Goal: Navigation & Orientation: Find specific page/section

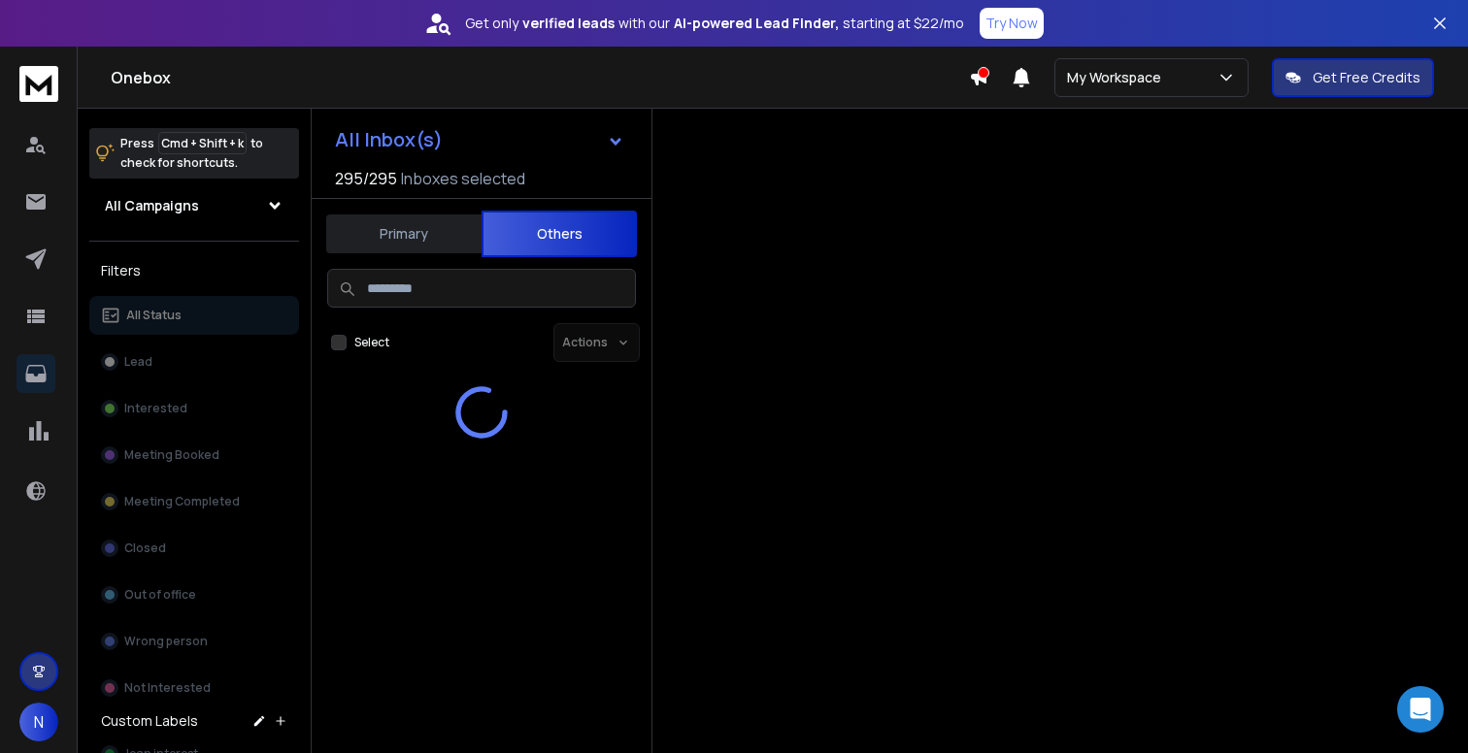
click at [525, 230] on button "Others" at bounding box center [558, 234] width 155 height 47
click at [525, 231] on button "Others" at bounding box center [558, 234] width 155 height 47
click at [384, 233] on button "Primary" at bounding box center [403, 234] width 155 height 43
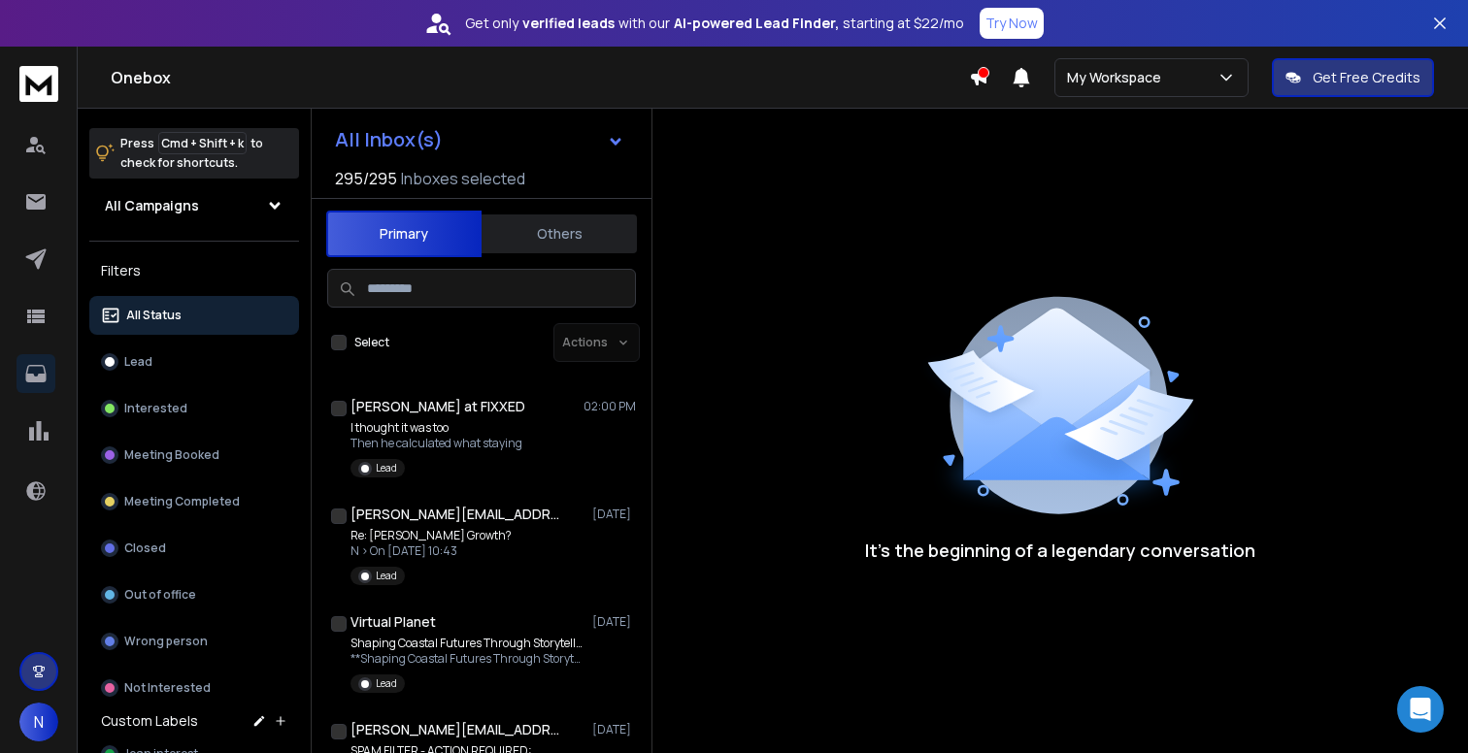
click at [384, 233] on button "Primary" at bounding box center [403, 234] width 155 height 47
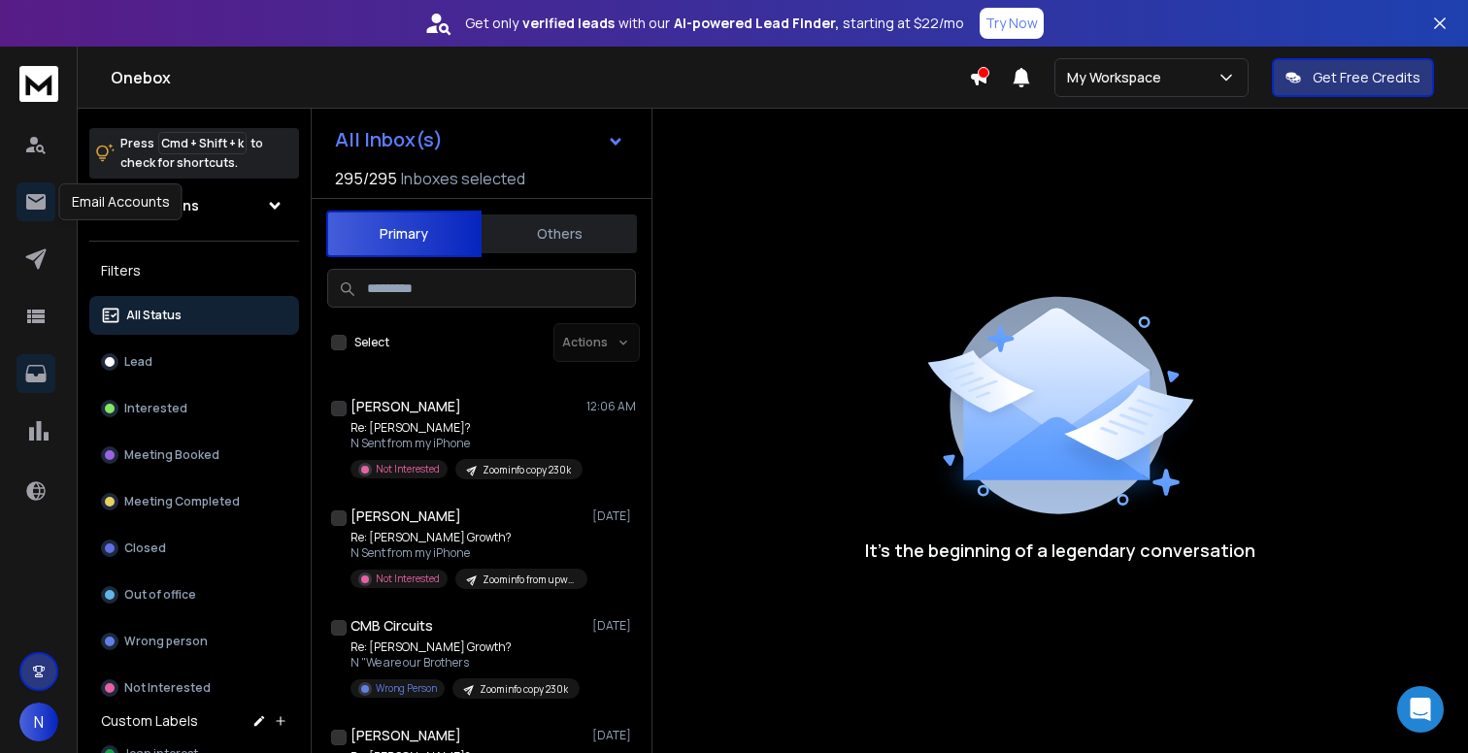
click at [53, 195] on link at bounding box center [36, 201] width 39 height 39
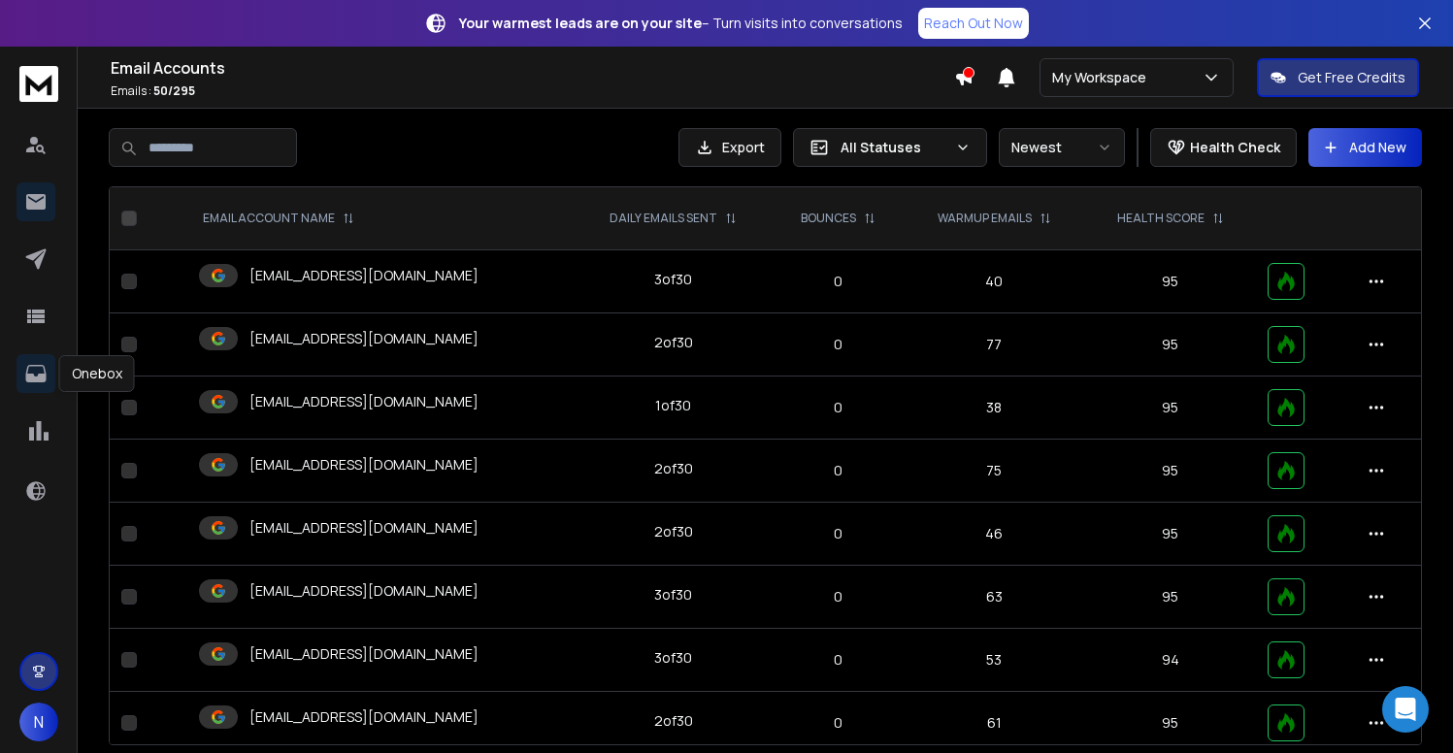
click at [37, 364] on icon at bounding box center [35, 373] width 23 height 23
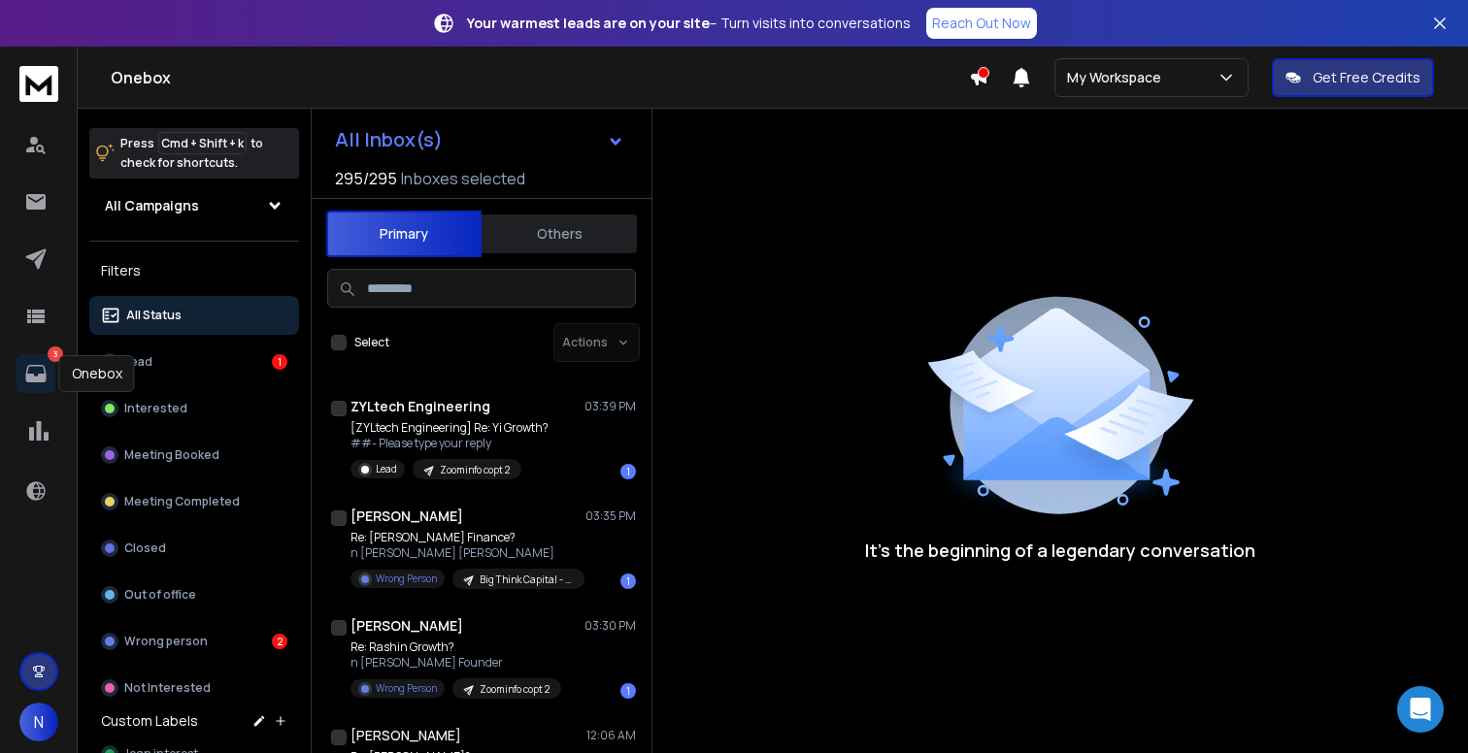
click at [534, 262] on div at bounding box center [481, 284] width 324 height 47
drag, startPoint x: 391, startPoint y: 247, endPoint x: 381, endPoint y: 248, distance: 10.7
click at [381, 248] on button "Primary" at bounding box center [403, 234] width 155 height 47
drag, startPoint x: 381, startPoint y: 248, endPoint x: 458, endPoint y: 244, distance: 77.8
click at [383, 247] on button "Primary" at bounding box center [403, 234] width 155 height 47
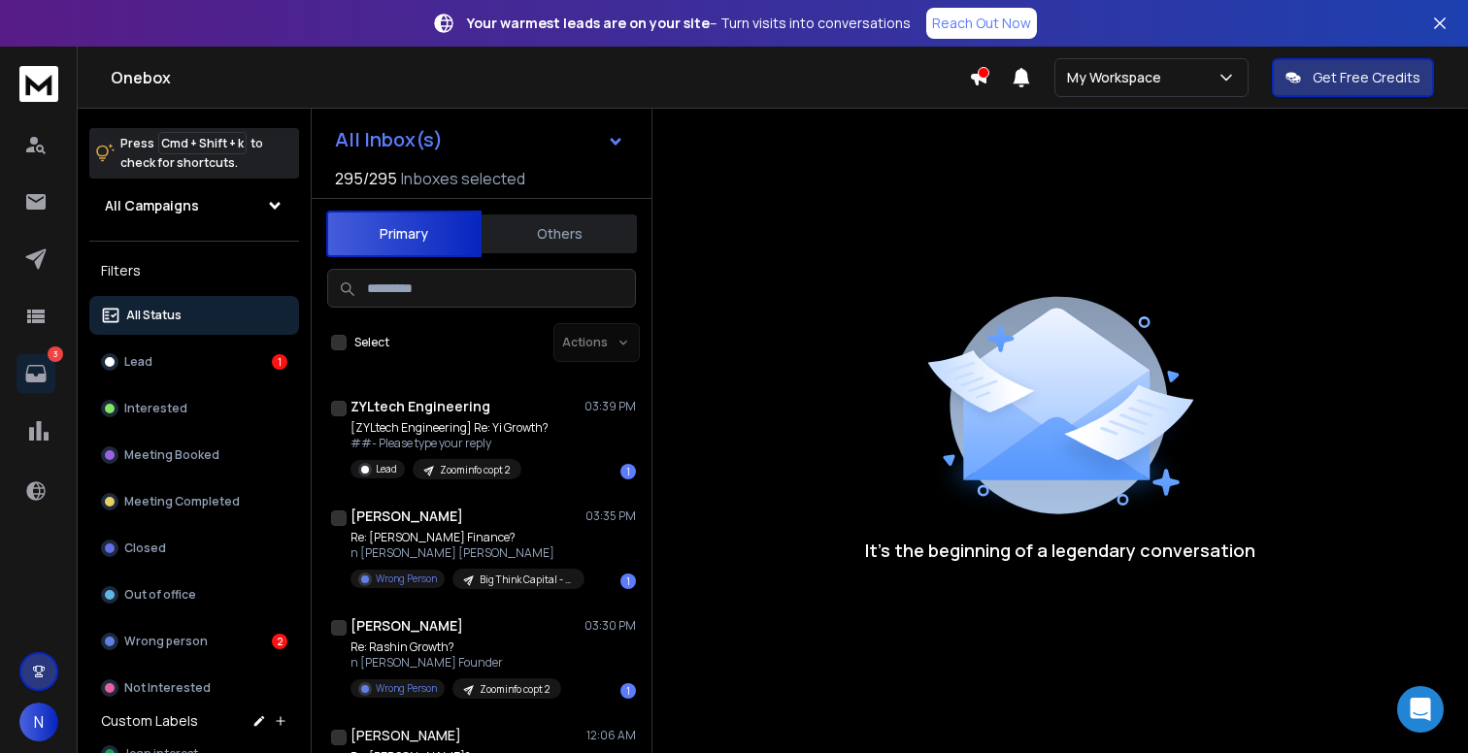
click at [518, 242] on button "Others" at bounding box center [558, 234] width 155 height 43
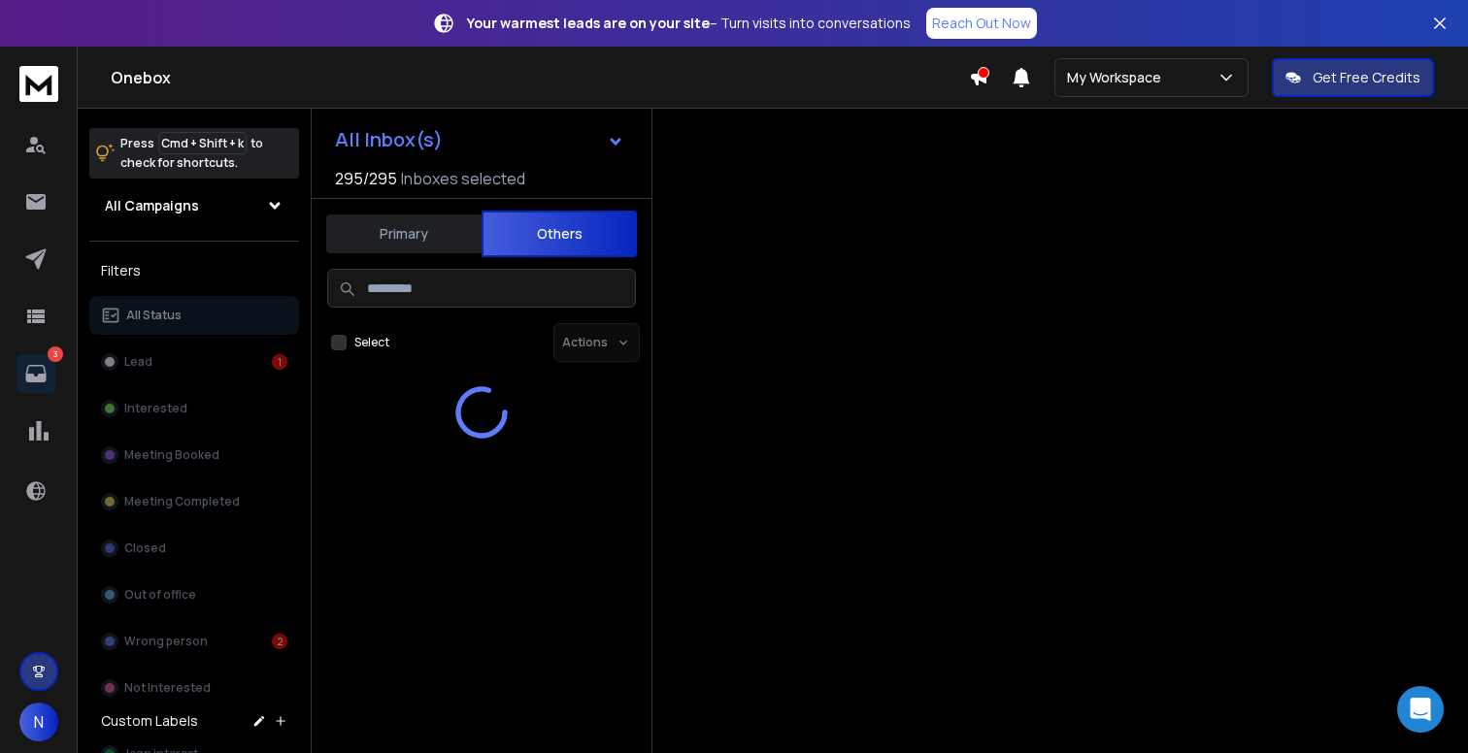
drag, startPoint x: 438, startPoint y: 233, endPoint x: 425, endPoint y: 233, distance: 12.6
click at [425, 233] on button "Primary" at bounding box center [403, 234] width 155 height 43
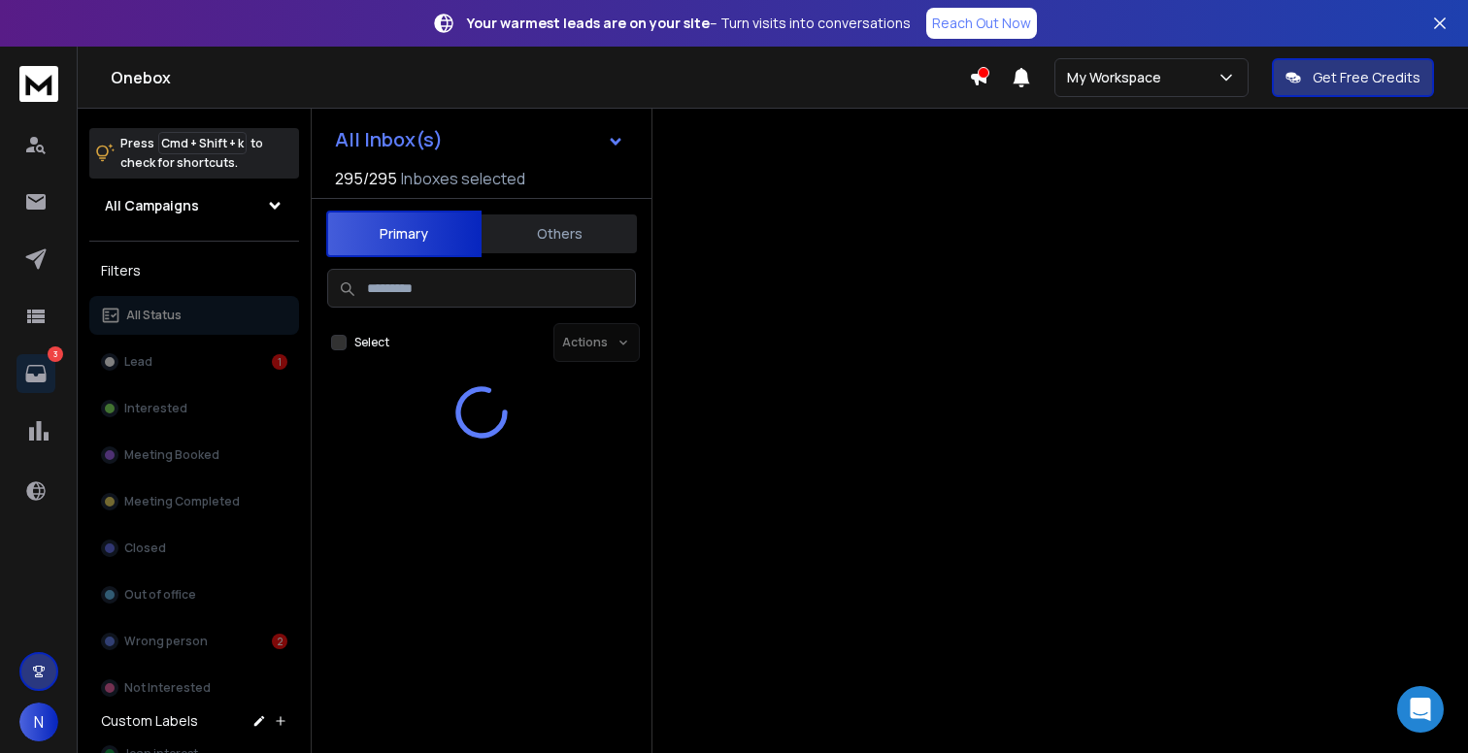
click at [425, 233] on button "Primary" at bounding box center [403, 234] width 155 height 47
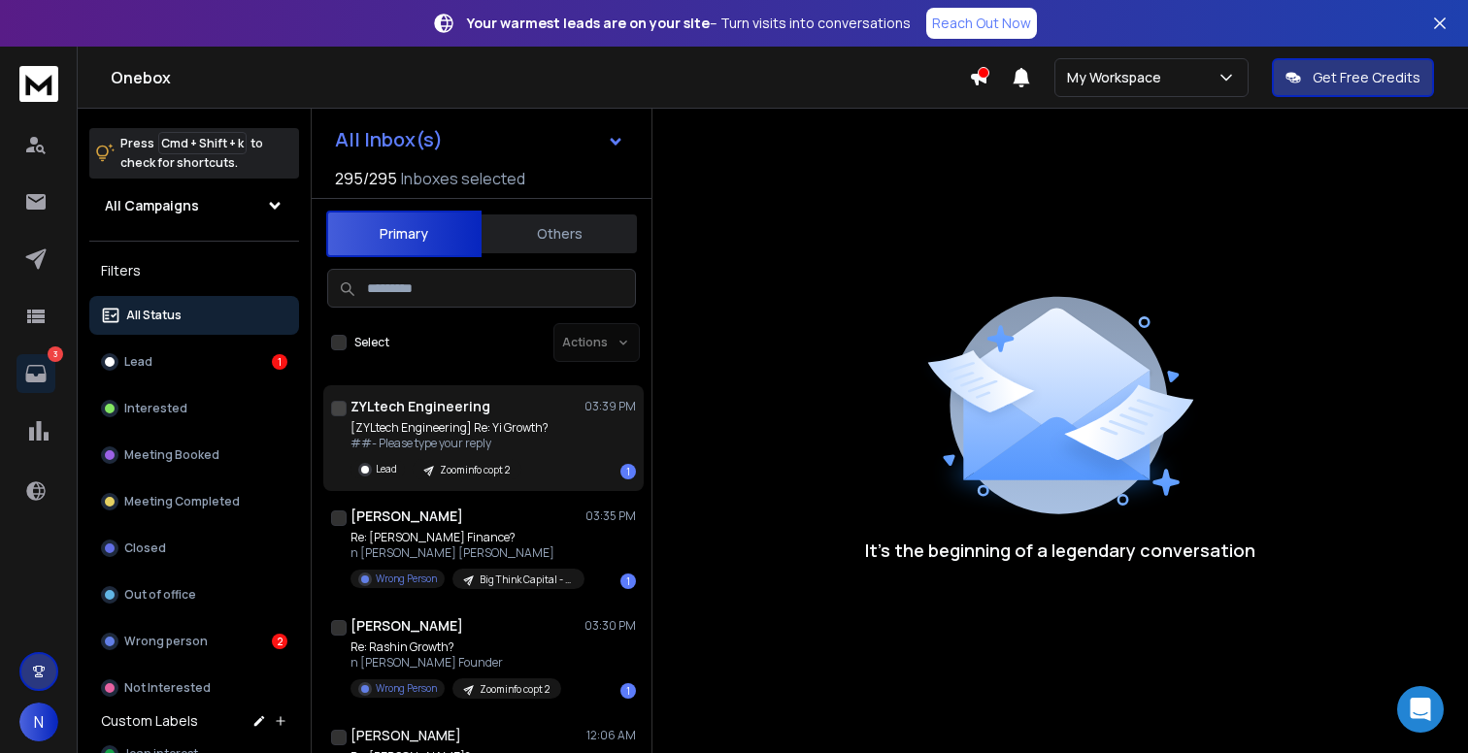
click at [522, 425] on p "[ZYLtech Engineering] Re: Yi Growth?" at bounding box center [449, 428] width 198 height 16
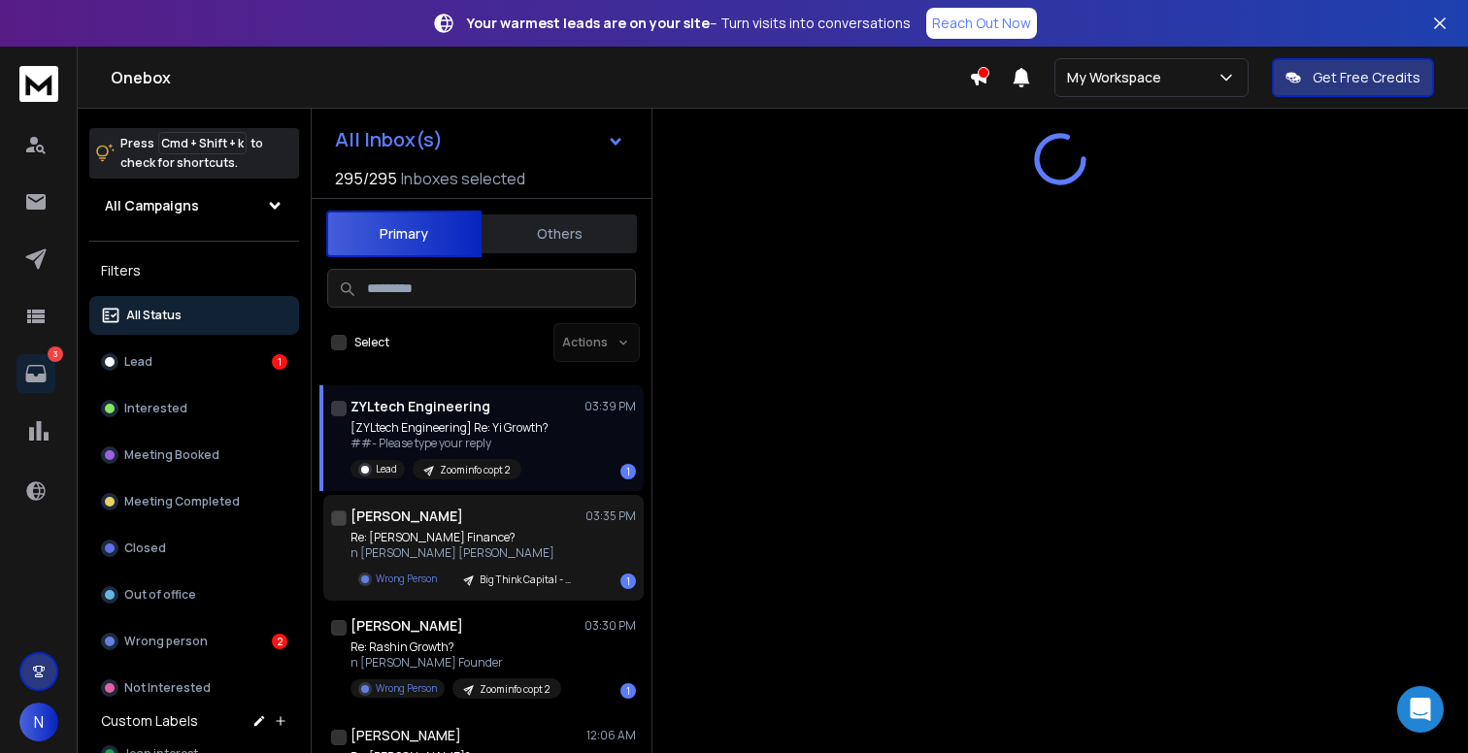
click at [528, 542] on p "Re: Andy Finance?" at bounding box center [466, 538] width 233 height 16
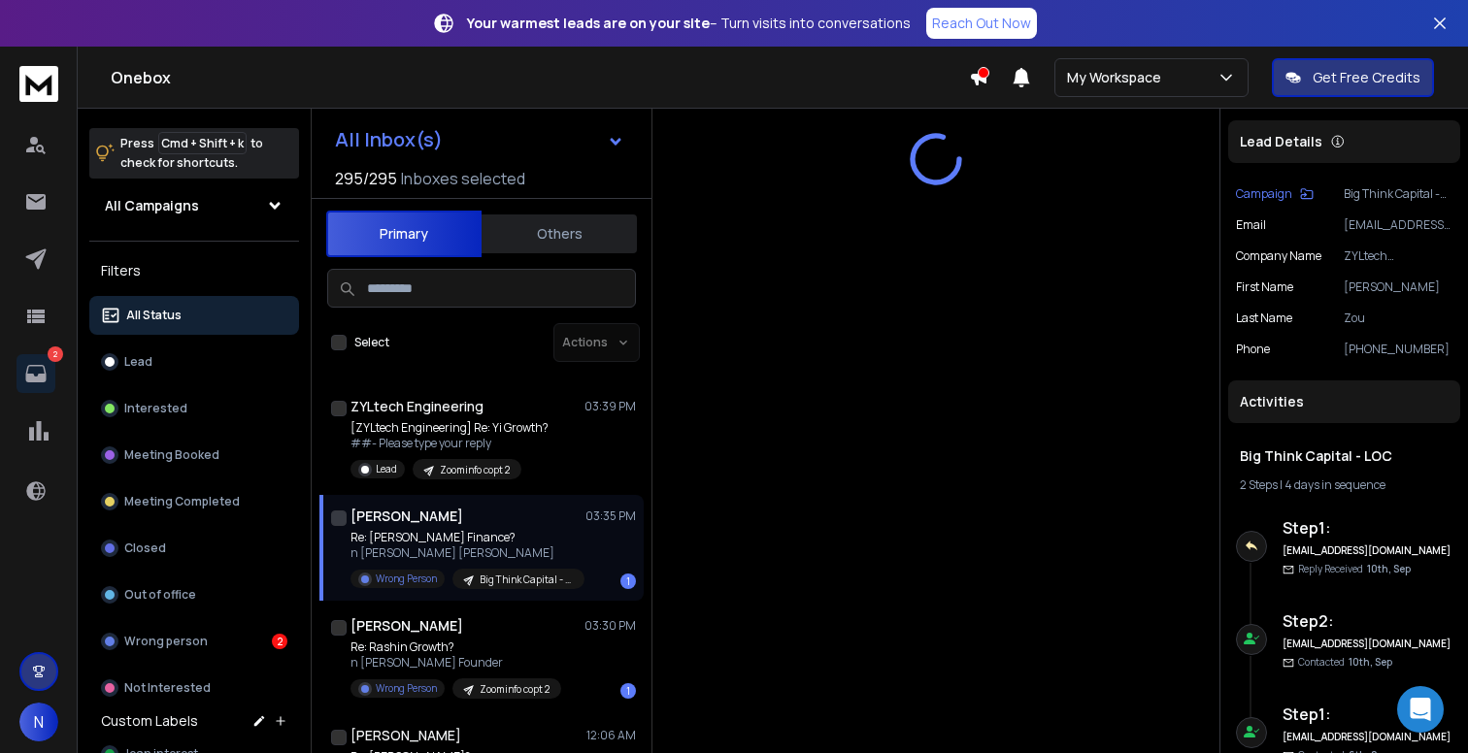
scroll to position [112, 0]
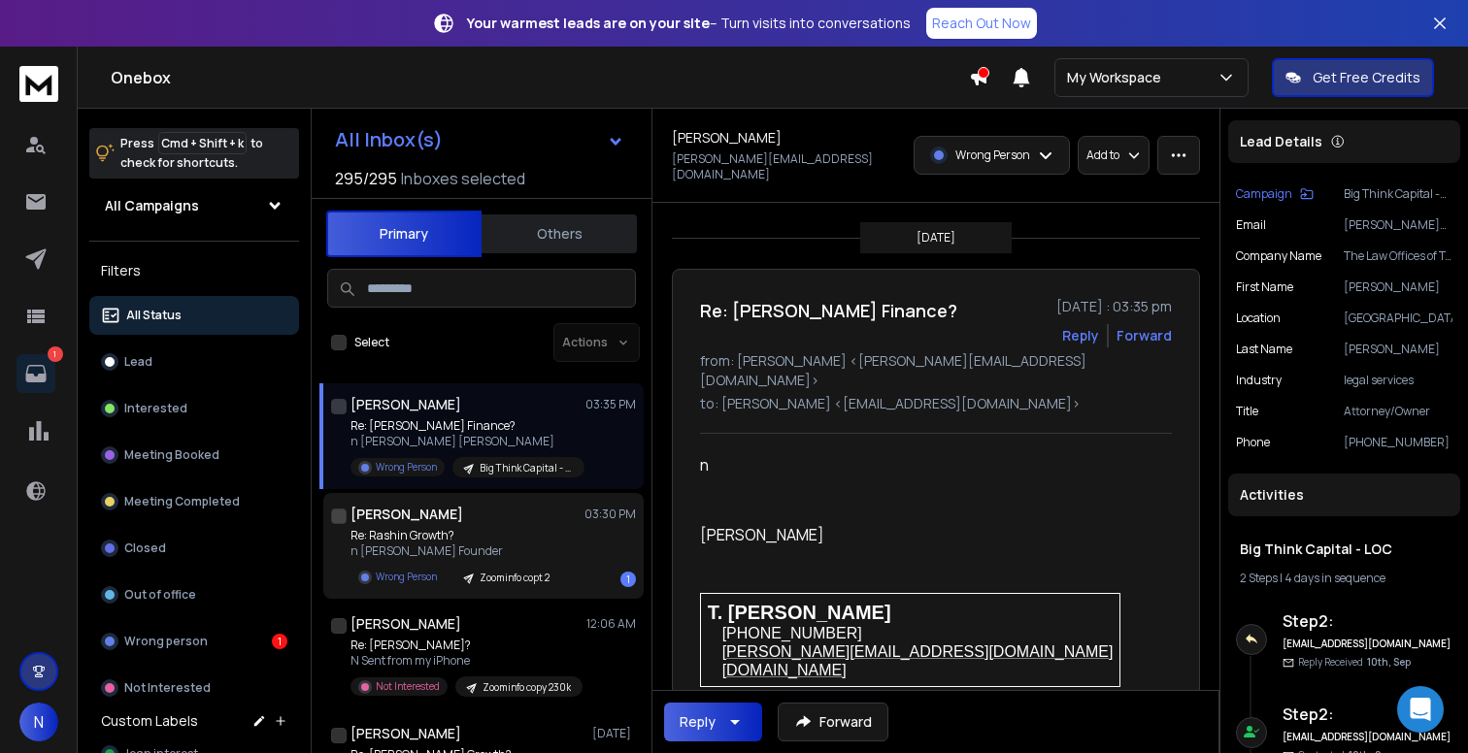
click at [537, 531] on p "Re: Rashin Growth?" at bounding box center [455, 536] width 211 height 16
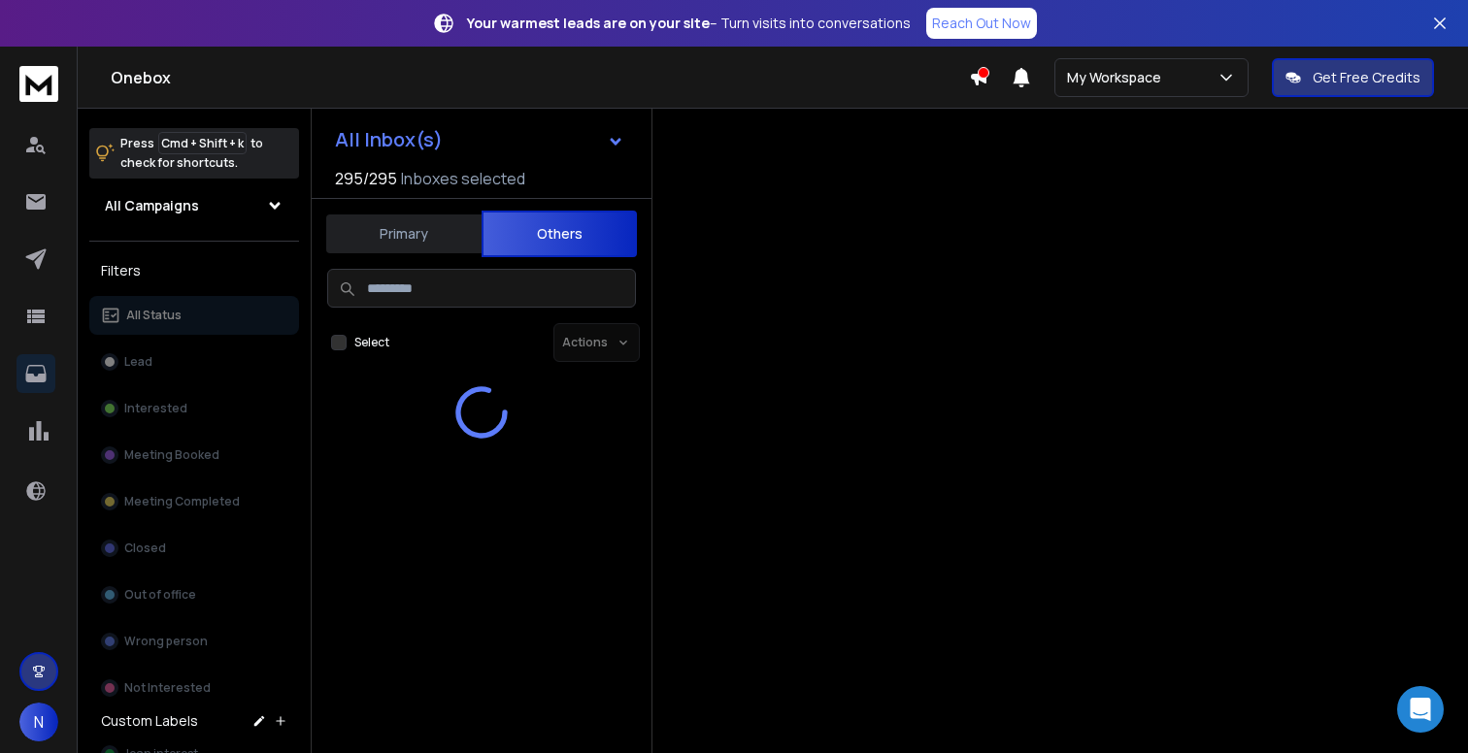
click at [521, 252] on button "Others" at bounding box center [558, 234] width 155 height 47
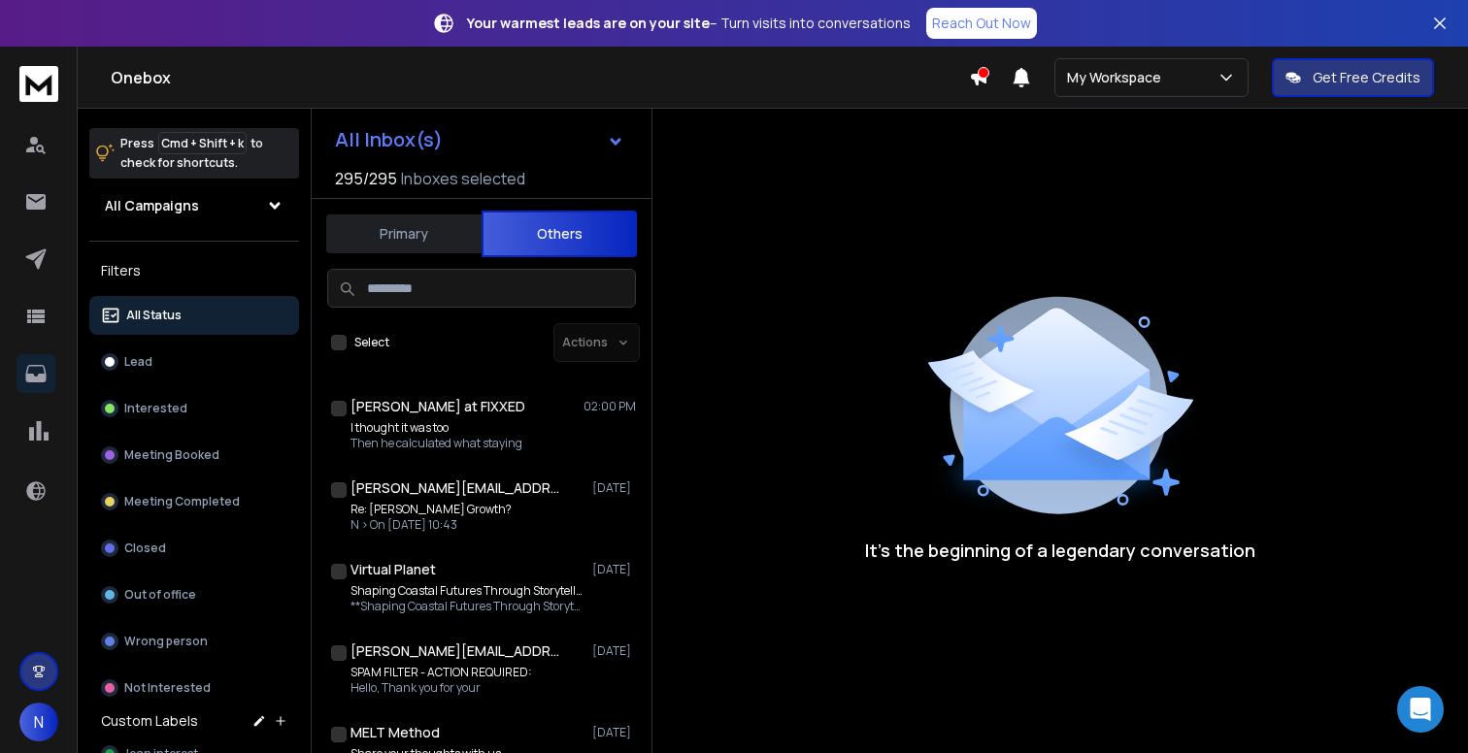
click at [426, 238] on button "Primary" at bounding box center [403, 234] width 155 height 43
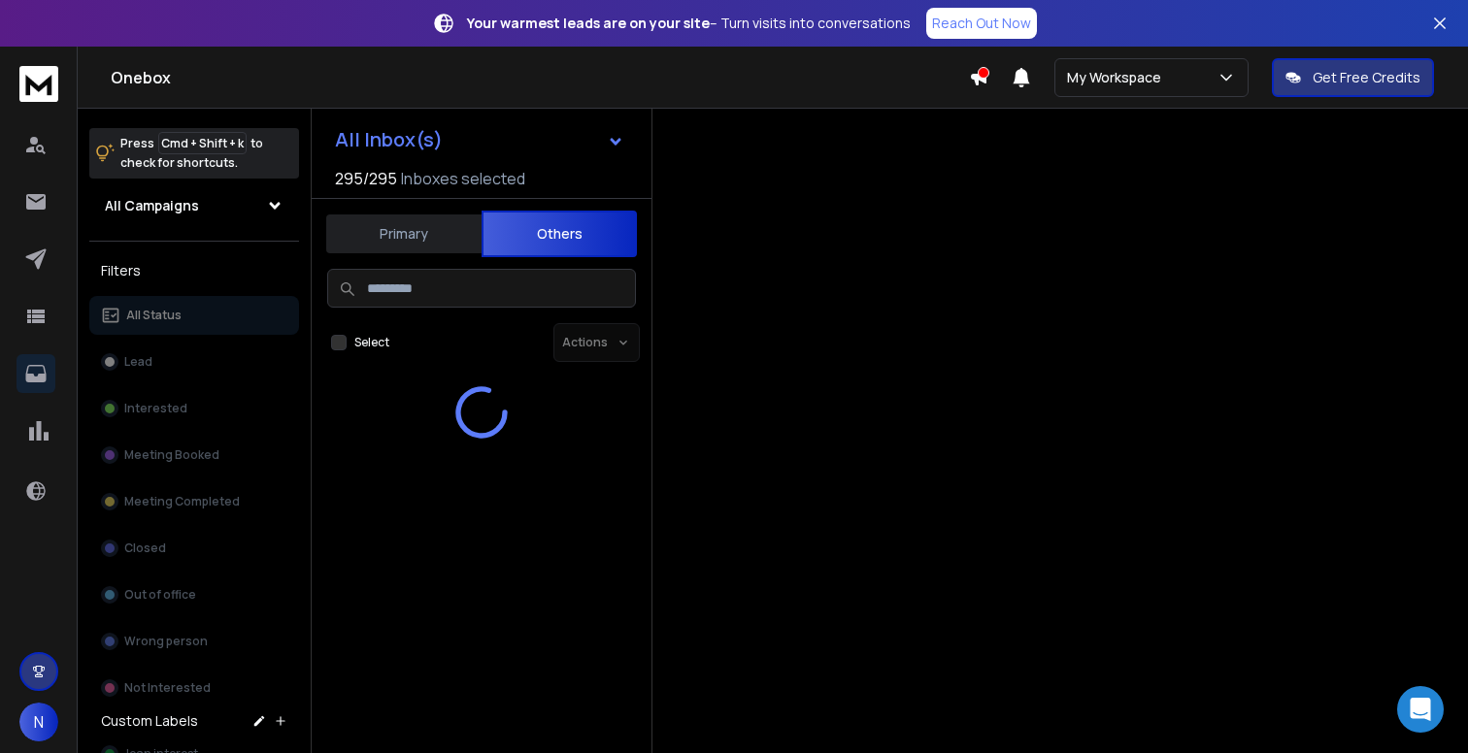
click at [523, 213] on button "Others" at bounding box center [558, 234] width 155 height 47
click at [450, 230] on button "Primary" at bounding box center [403, 234] width 155 height 43
click at [562, 239] on button "Others" at bounding box center [558, 234] width 155 height 47
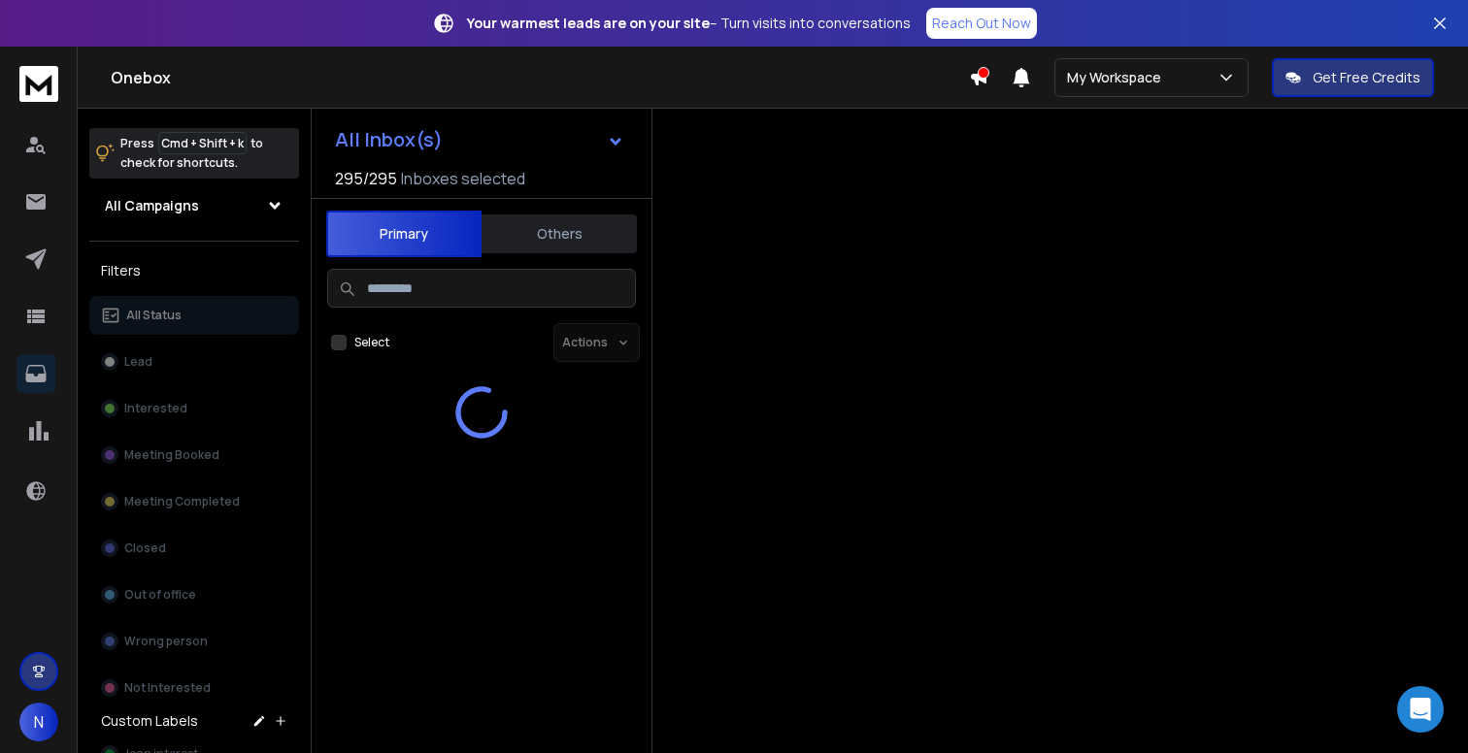
click at [444, 241] on button "Primary" at bounding box center [403, 234] width 155 height 47
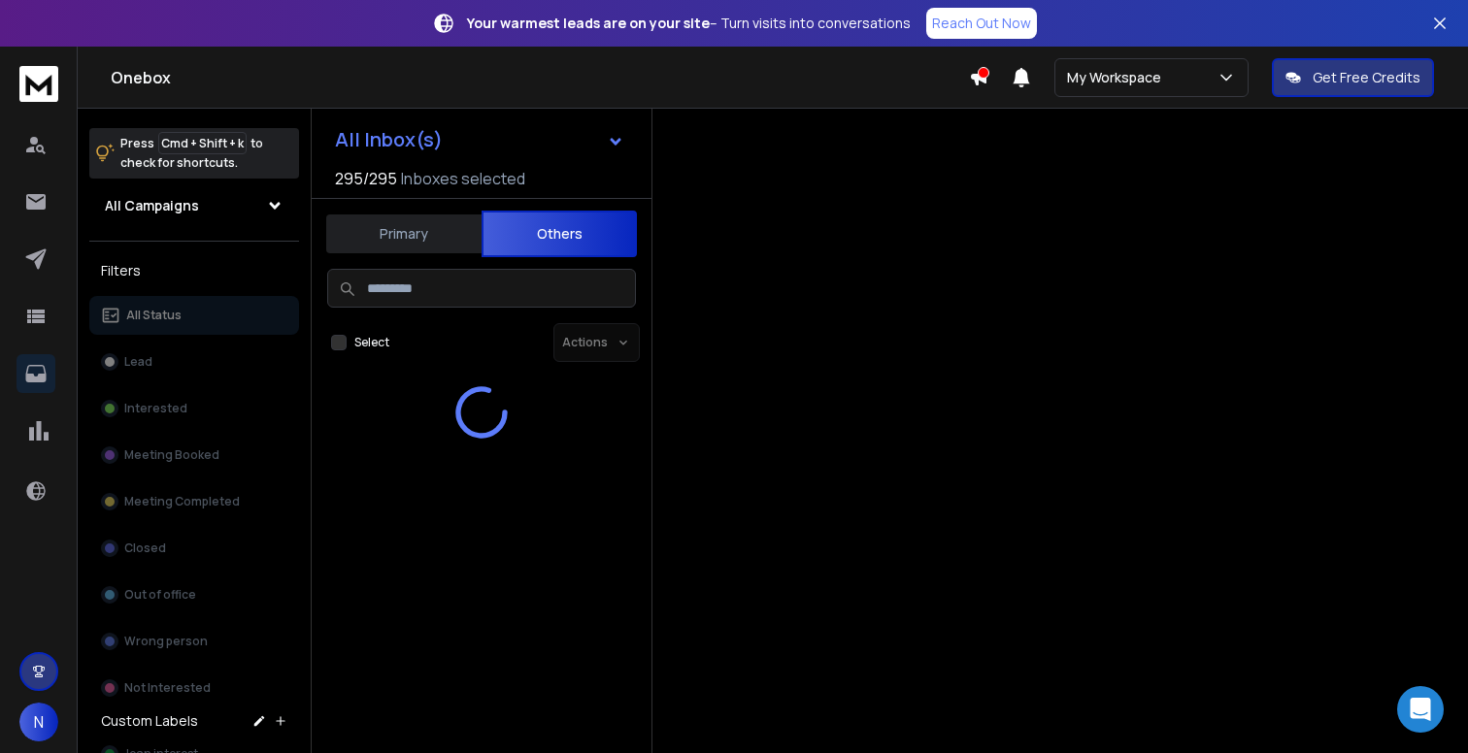
click at [520, 244] on button "Others" at bounding box center [558, 234] width 155 height 47
click at [413, 244] on button "Primary" at bounding box center [403, 234] width 155 height 43
